Goal: Task Accomplishment & Management: Manage account settings

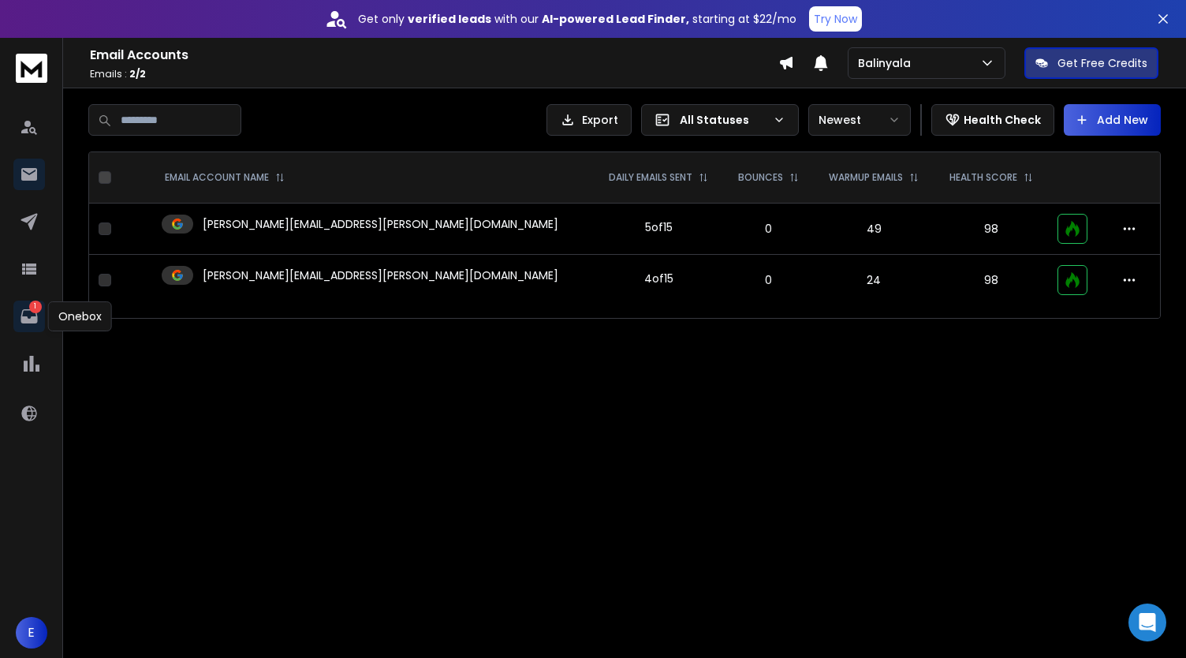
click at [25, 323] on icon at bounding box center [29, 316] width 19 height 19
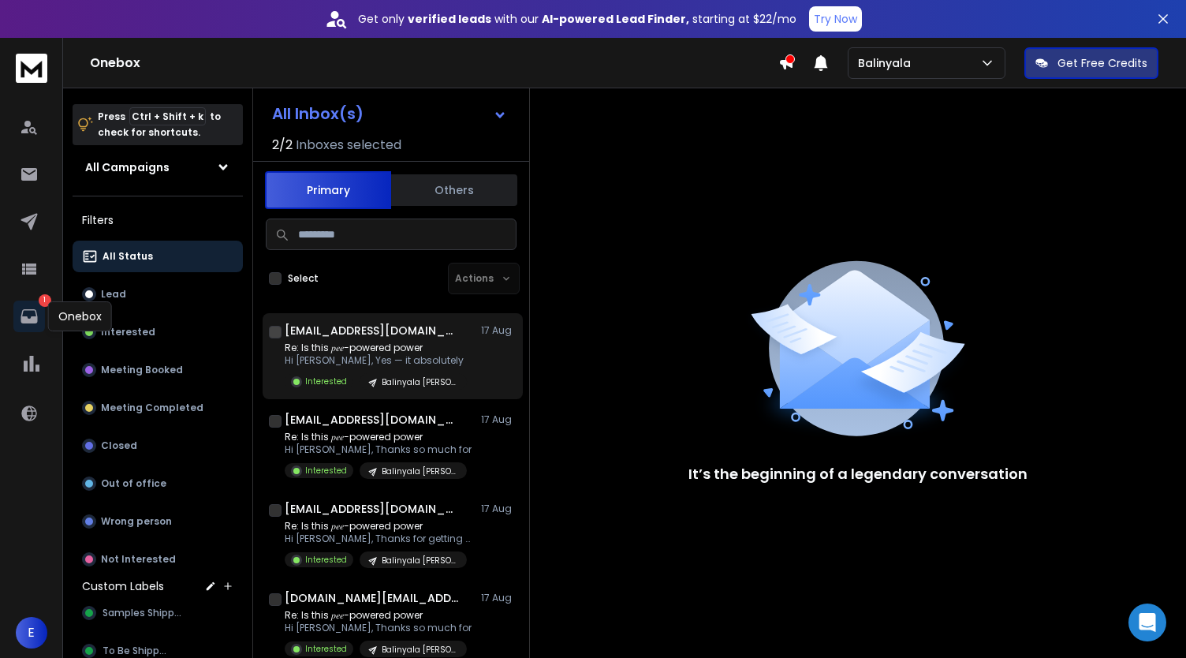
click at [482, 337] on div "[EMAIL_ADDRESS][DOMAIN_NAME] [DATE]" at bounding box center [401, 331] width 232 height 16
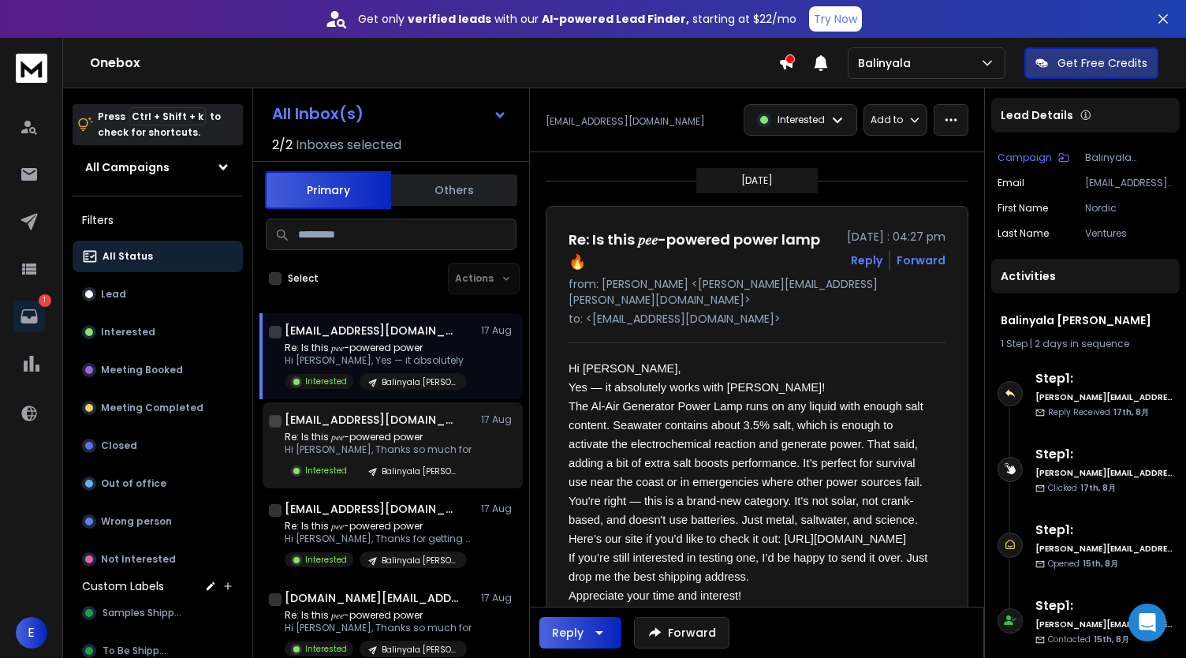
drag, startPoint x: 465, startPoint y: 431, endPoint x: 418, endPoint y: 403, distance: 55.2
click at [465, 432] on div "Re: Is this 𝑝𝑒𝑒-powered power Hi [PERSON_NAME], Thanks so much for Interested B…" at bounding box center [401, 455] width 232 height 48
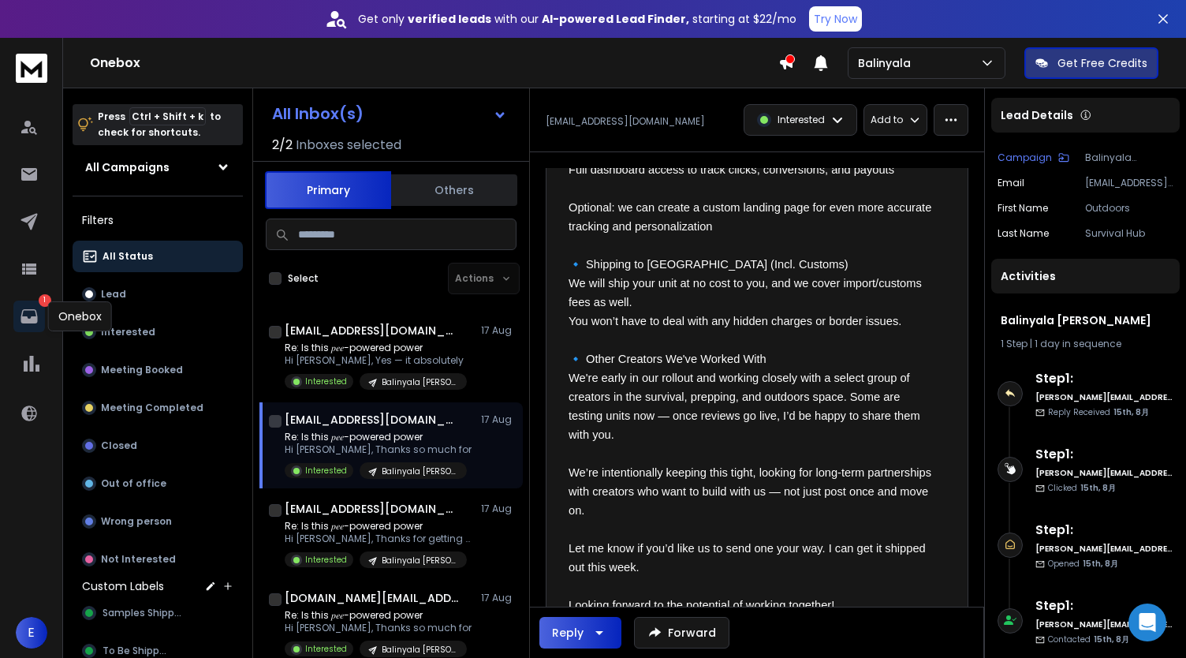
click at [38, 304] on link "1" at bounding box center [29, 316] width 32 height 32
click at [475, 194] on button "Others" at bounding box center [454, 190] width 126 height 35
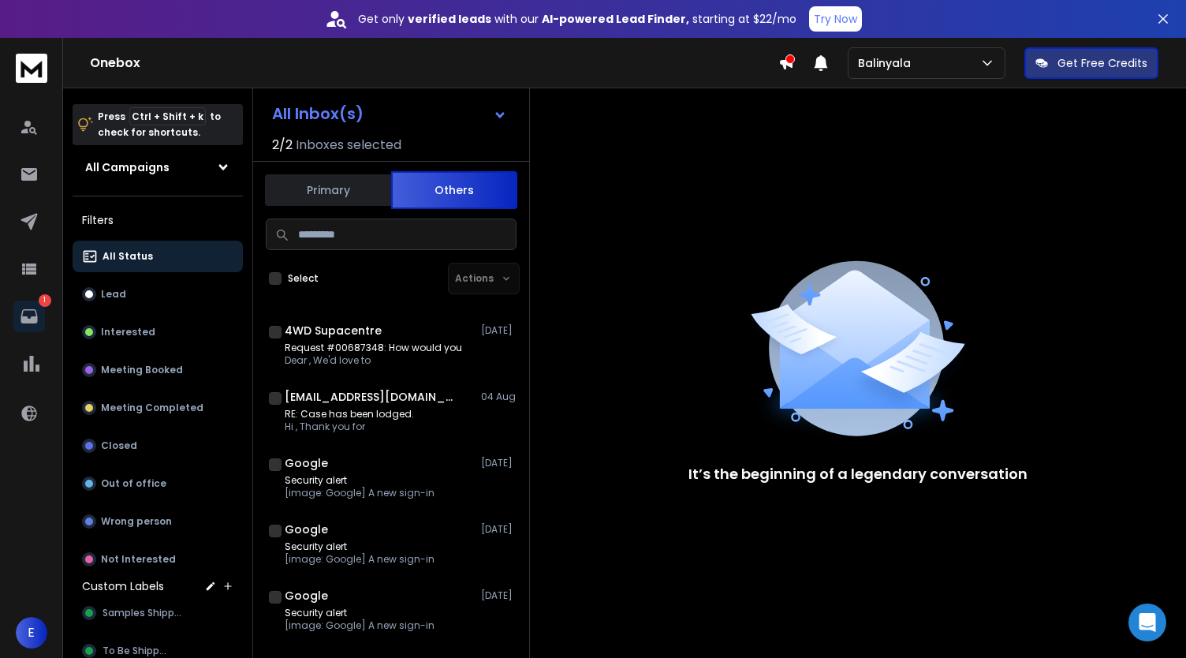
click at [362, 183] on button "Primary" at bounding box center [328, 190] width 126 height 35
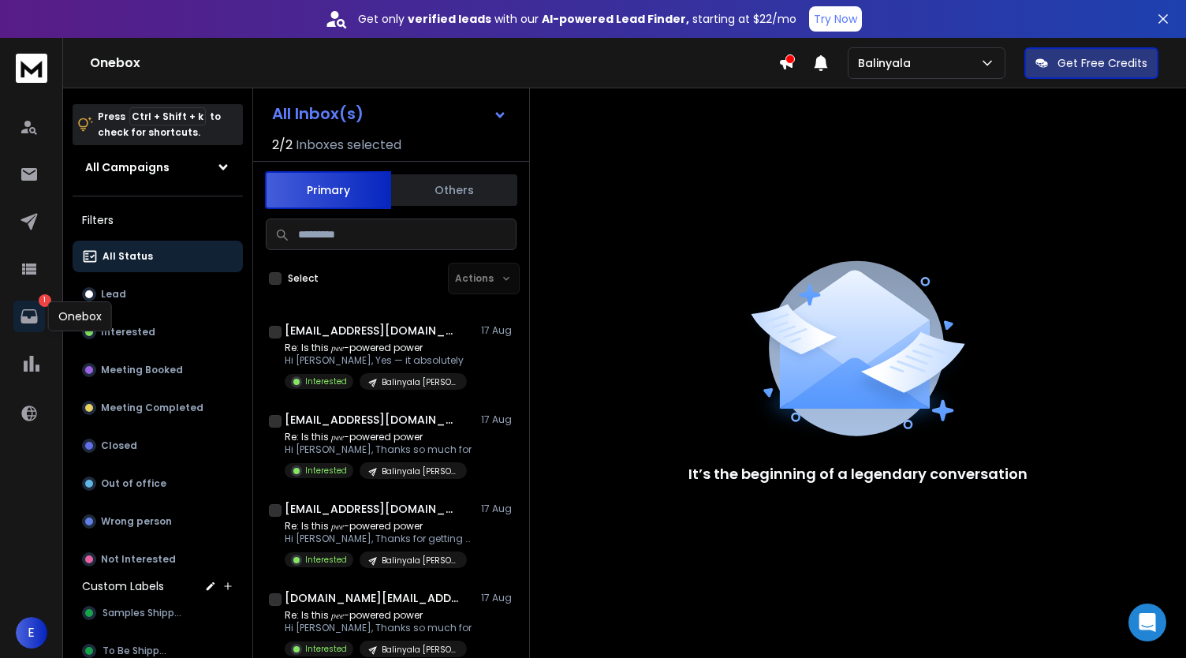
click at [32, 310] on icon at bounding box center [29, 316] width 19 height 19
click at [220, 170] on icon at bounding box center [223, 167] width 14 height 14
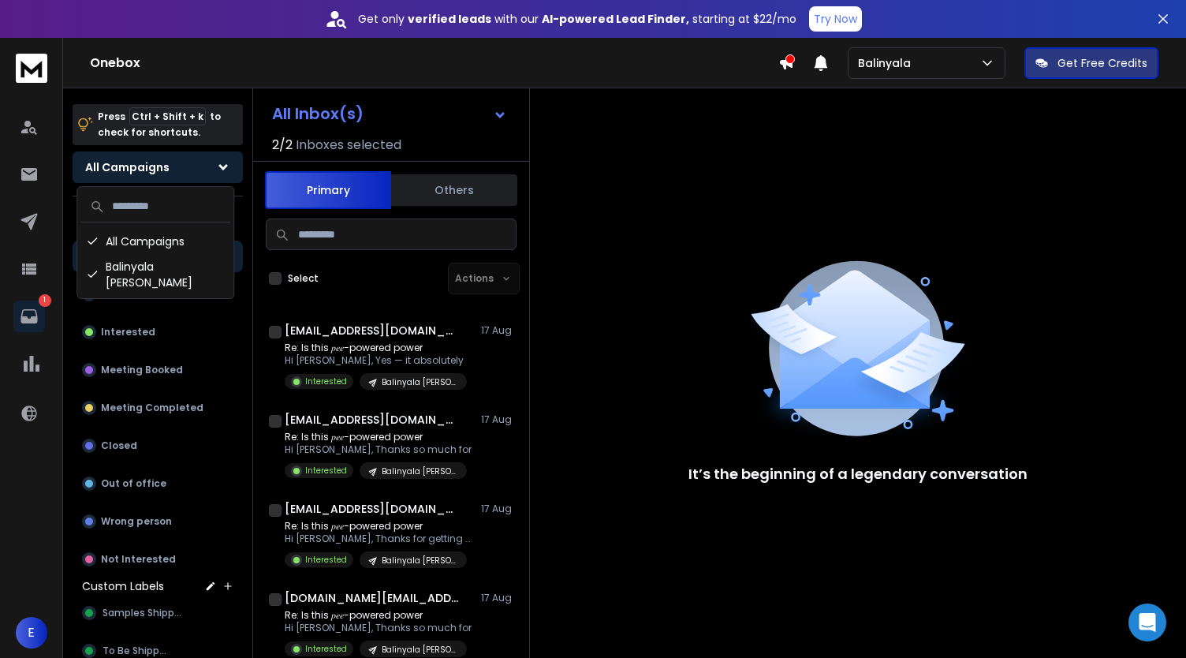
click at [217, 170] on icon at bounding box center [223, 167] width 14 height 14
click at [822, 190] on div "It’s the beginning of a legendary conversation" at bounding box center [858, 367] width 656 height 559
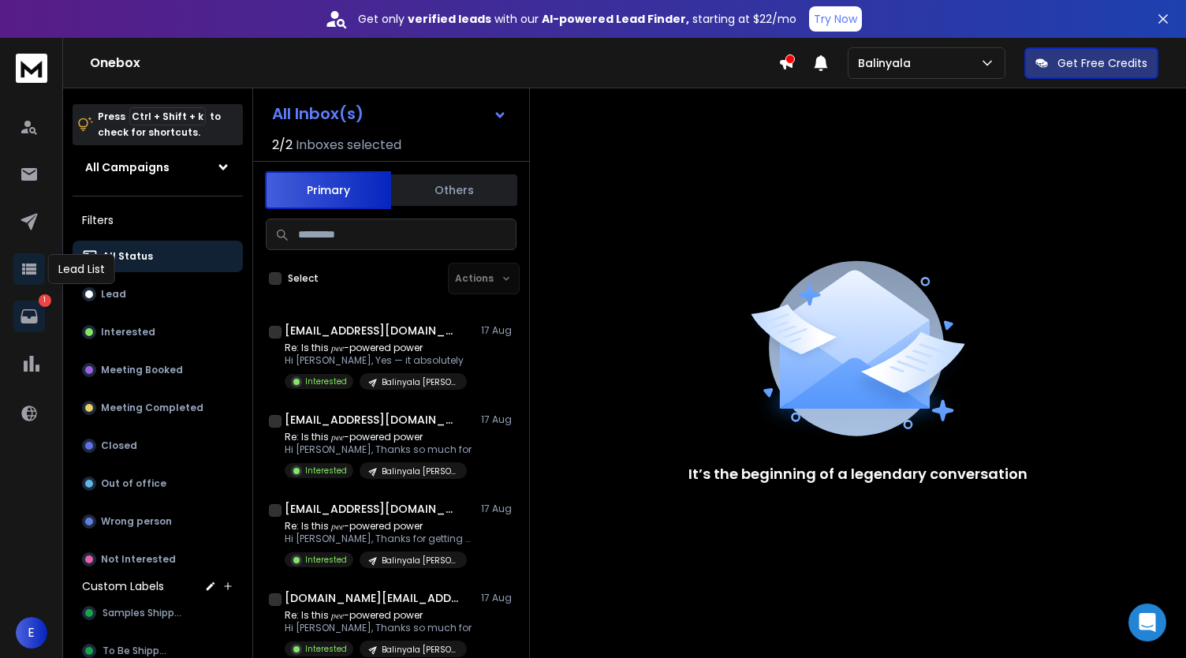
drag, startPoint x: 17, startPoint y: 253, endPoint x: 22, endPoint y: 263, distance: 11.3
click at [17, 254] on link at bounding box center [29, 269] width 32 height 32
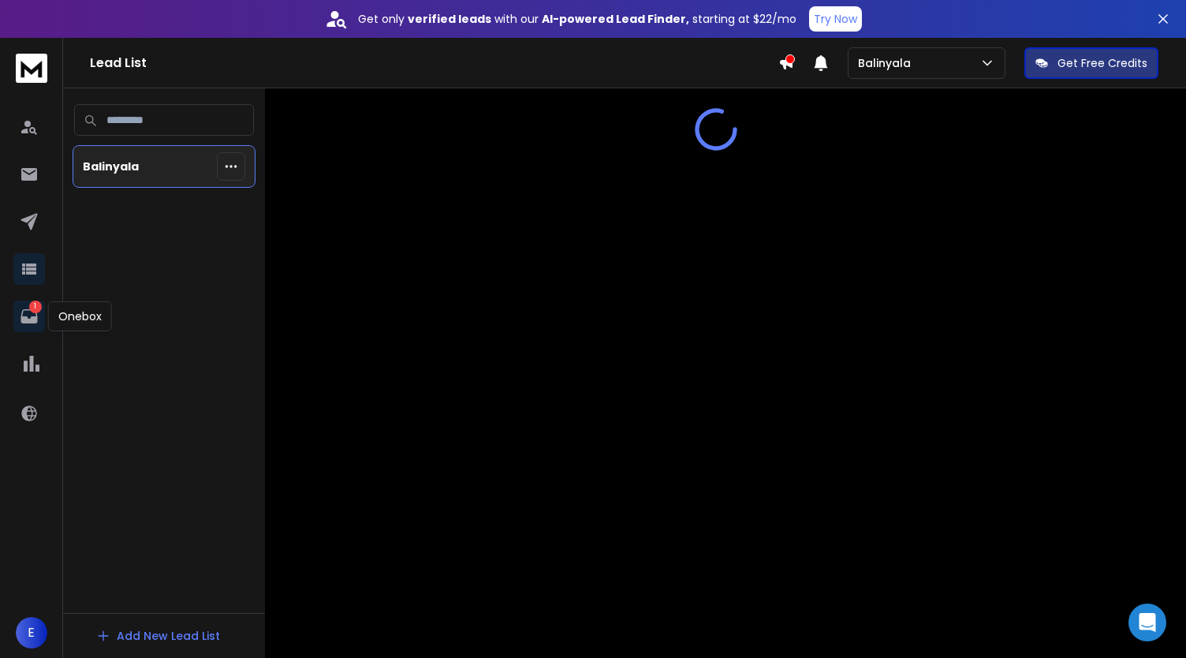
click at [24, 309] on icon at bounding box center [29, 316] width 19 height 19
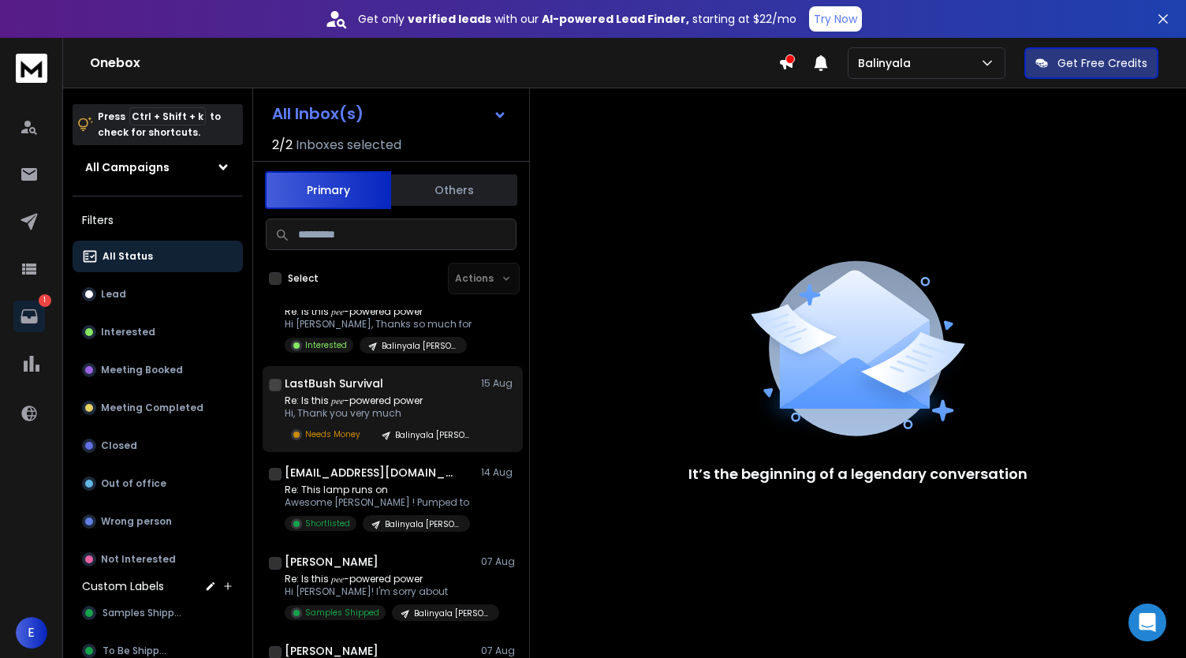
scroll to position [315, 0]
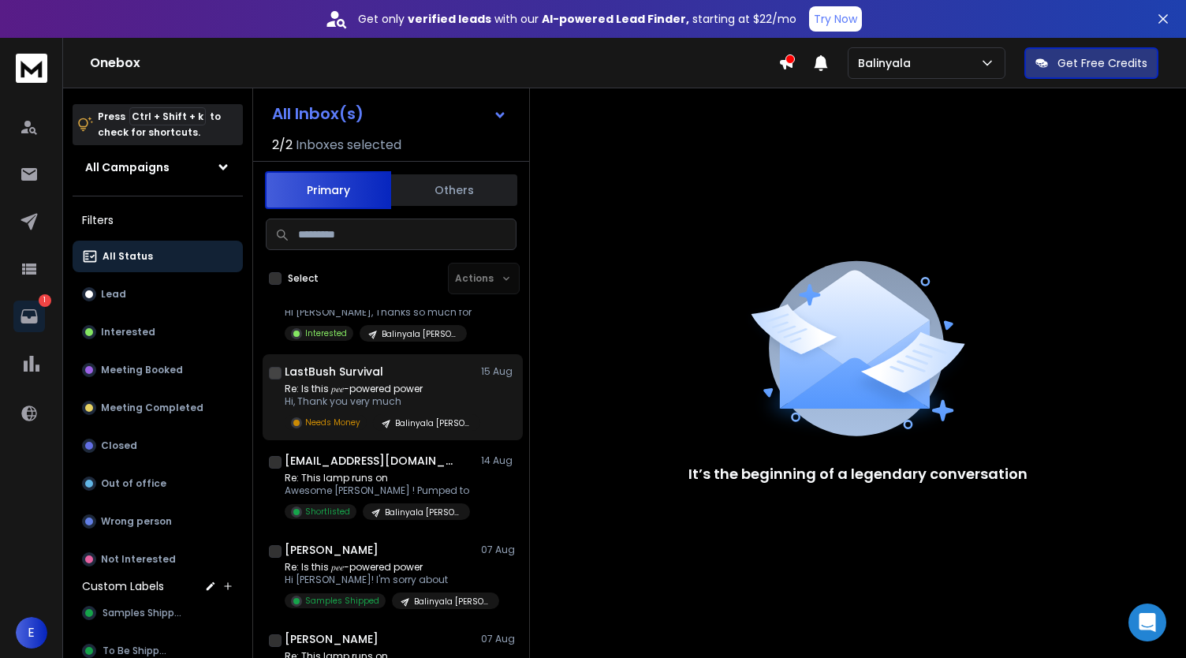
click at [490, 408] on div "Re: Is this 𝑝𝑒𝑒-powered power Hi, Thank you very much Needs Money Balinyala [PE…" at bounding box center [401, 406] width 232 height 48
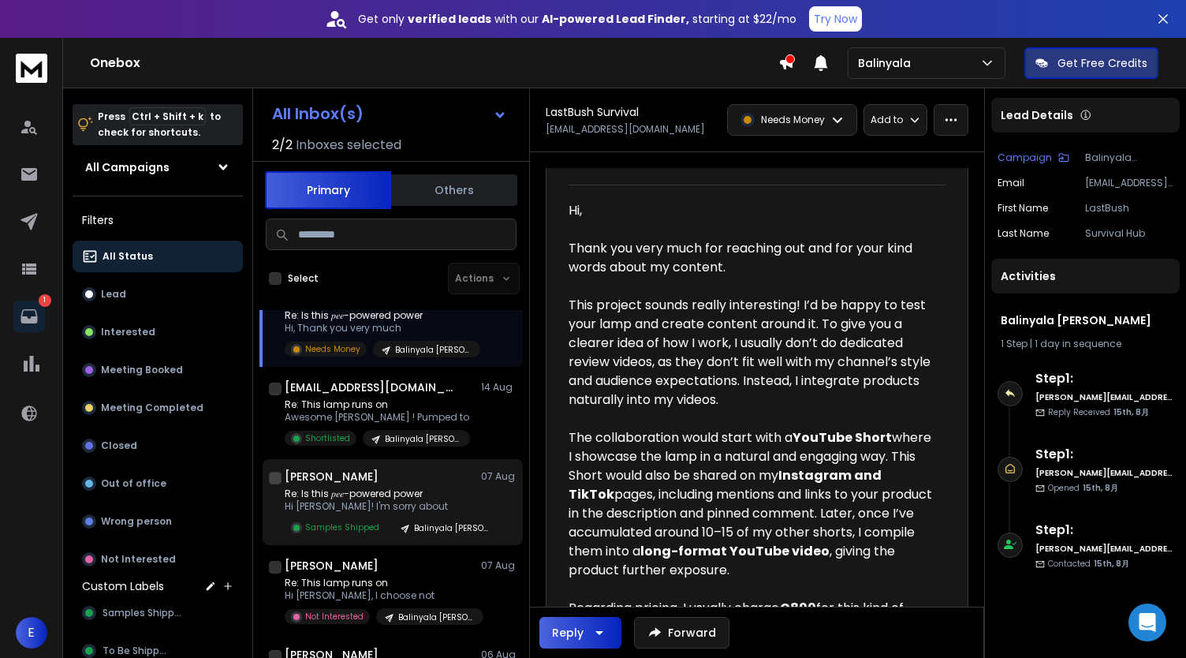
scroll to position [473, 0]
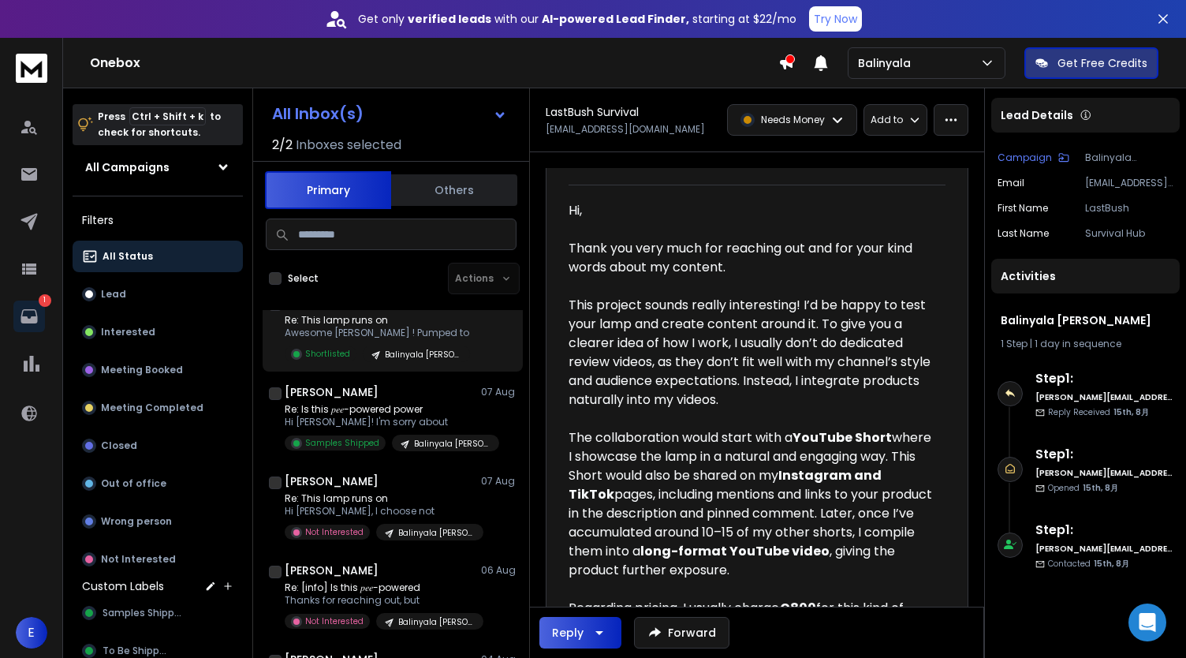
click at [462, 355] on div "Balinyala [PERSON_NAME]" at bounding box center [416, 353] width 107 height 17
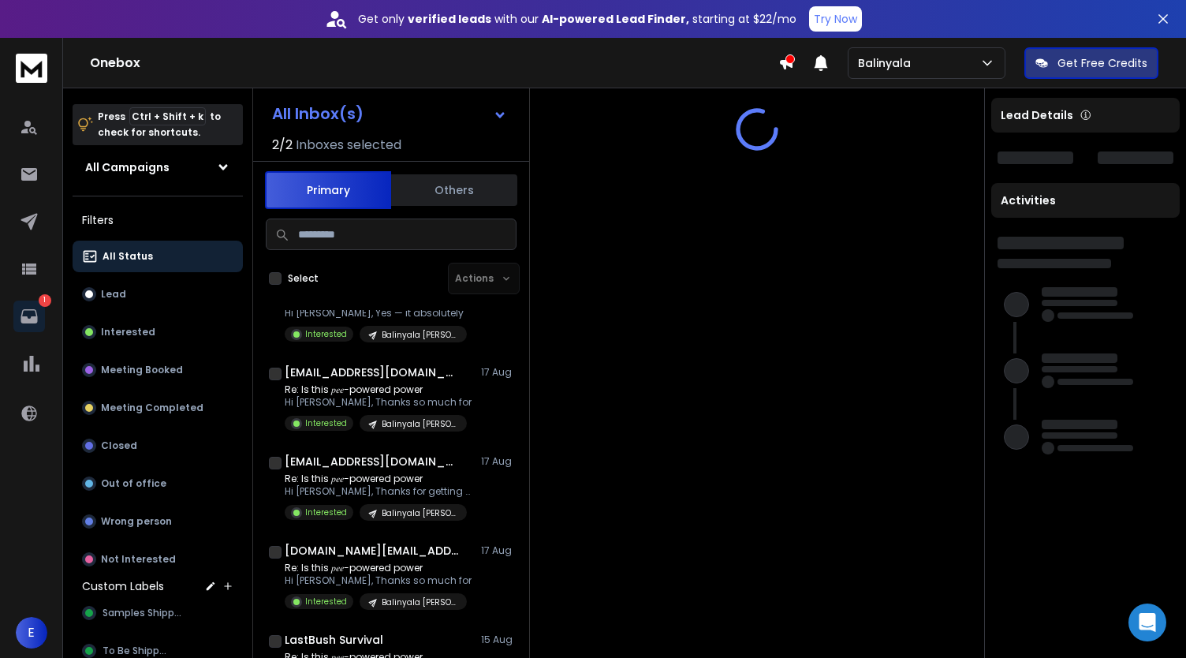
scroll to position [0, 0]
